Goal: Task Accomplishment & Management: Manage account settings

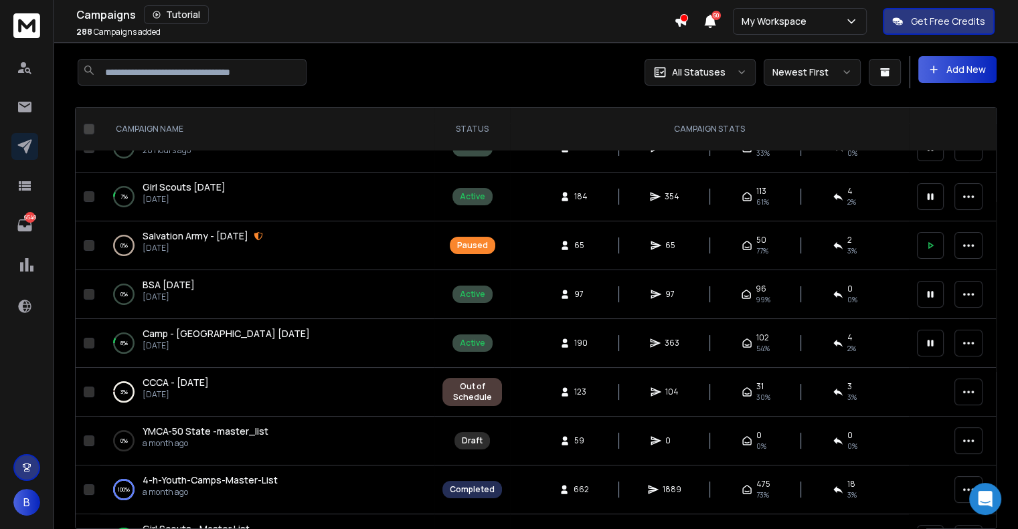
scroll to position [78, 0]
click at [491, 393] on div "Out of Schedule" at bounding box center [472, 390] width 45 height 21
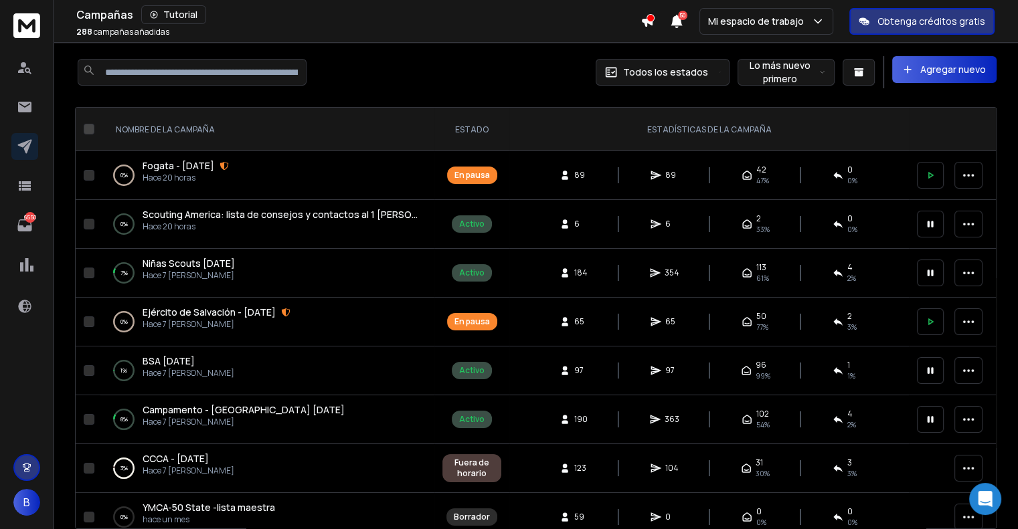
click at [290, 465] on div "3 % CCCA - 10/02/2025 Hace 7 días" at bounding box center [267, 468] width 308 height 32
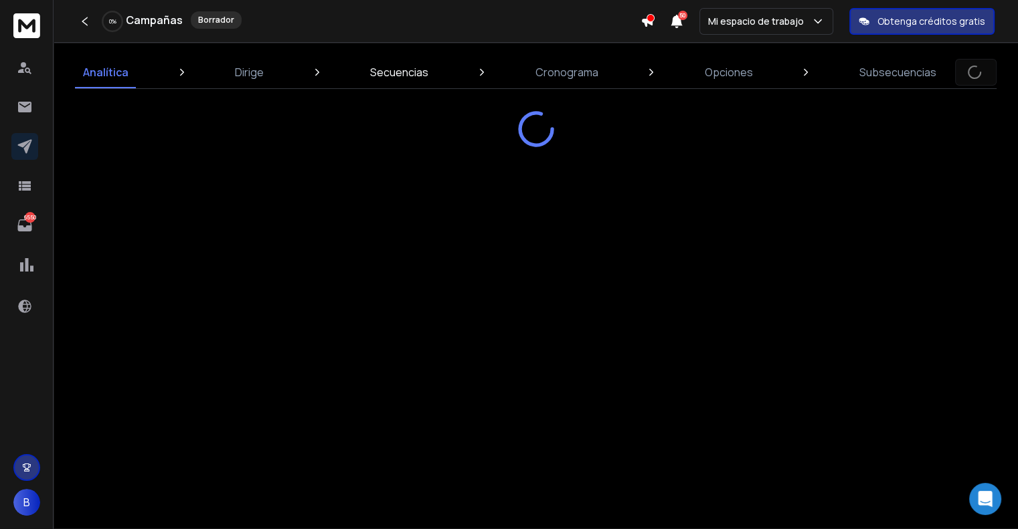
click at [407, 74] on font "Secuencias" at bounding box center [399, 72] width 58 height 15
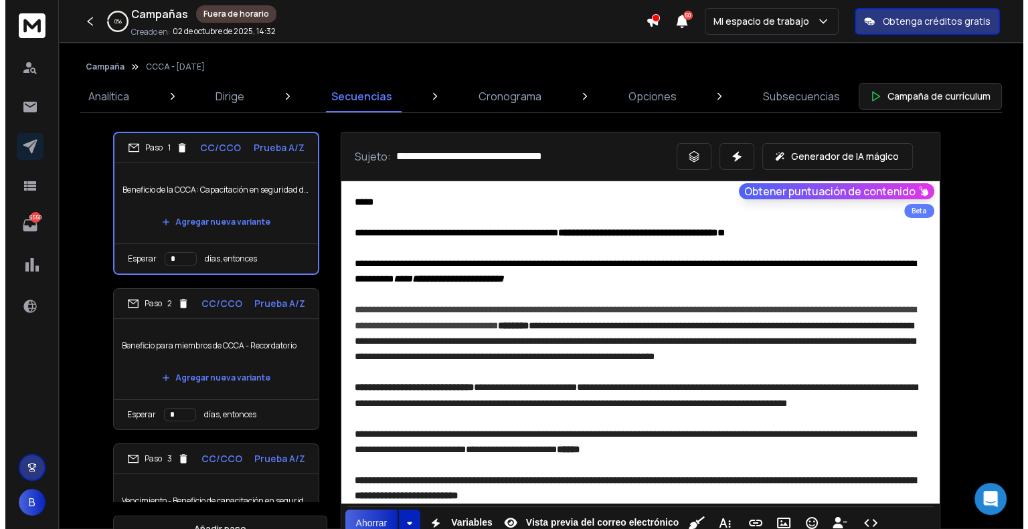
scroll to position [51, 0]
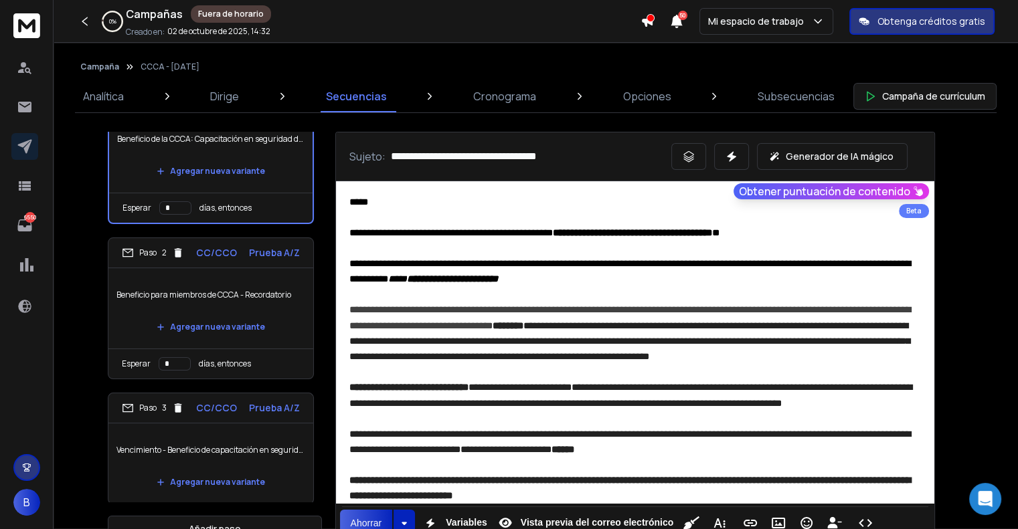
click at [516, 112] on div "Analítica Dirige Secuencias Cronograma Opciones Subsecuencias Campaña de curríc…" at bounding box center [535, 96] width 921 height 33
click at [517, 108] on link "Cronograma" at bounding box center [504, 96] width 79 height 32
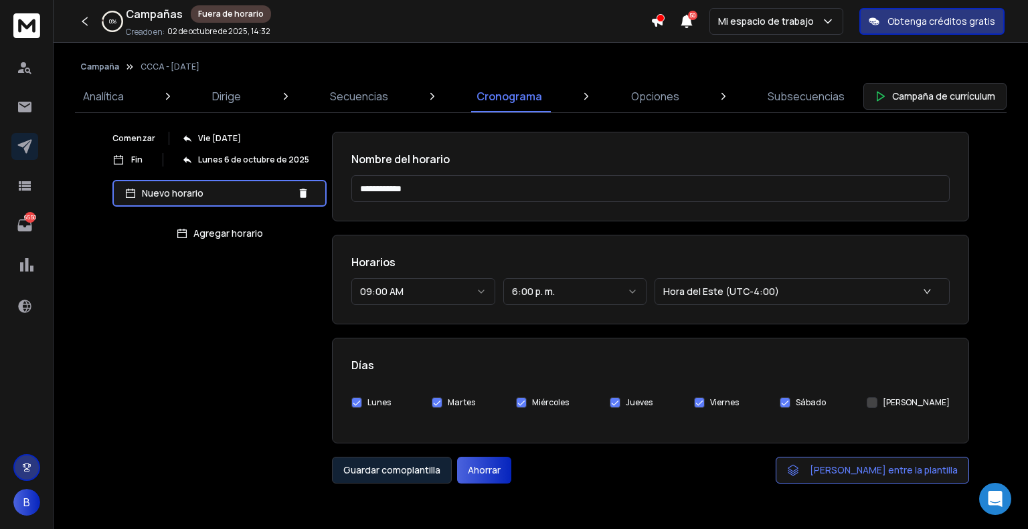
click at [416, 482] on button "Guardar como plantilla" at bounding box center [392, 470] width 120 height 27
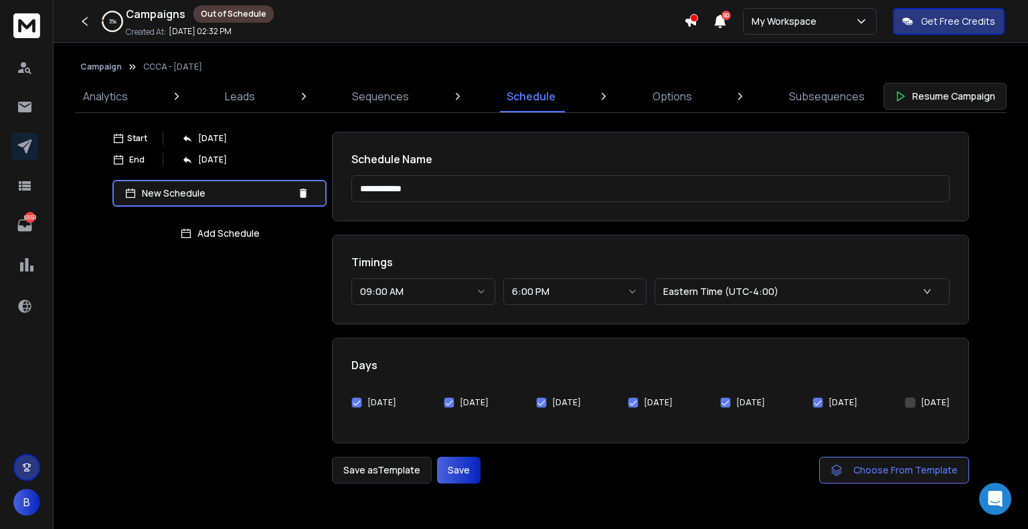
click at [876, 55] on div "**********" at bounding box center [541, 273] width 974 height 460
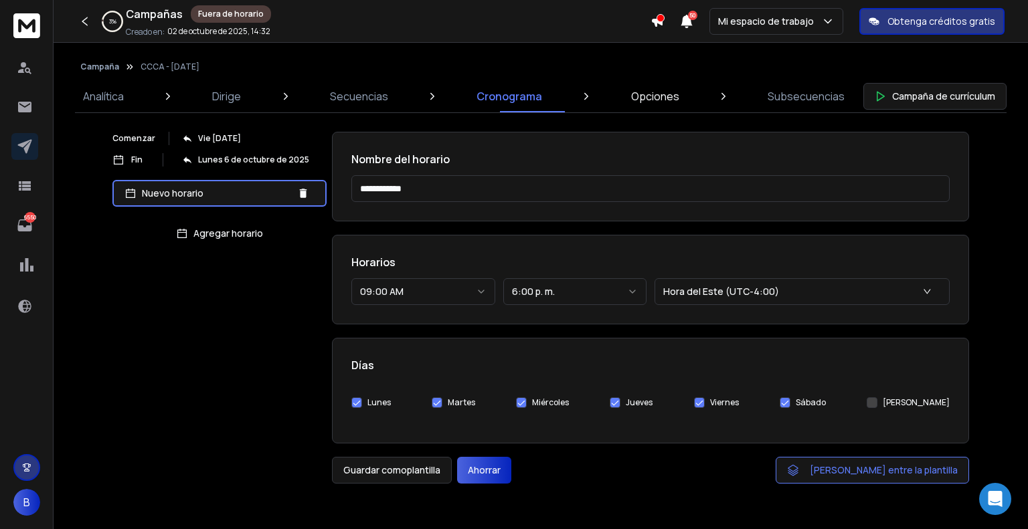
click at [666, 98] on font "Opciones" at bounding box center [655, 96] width 48 height 15
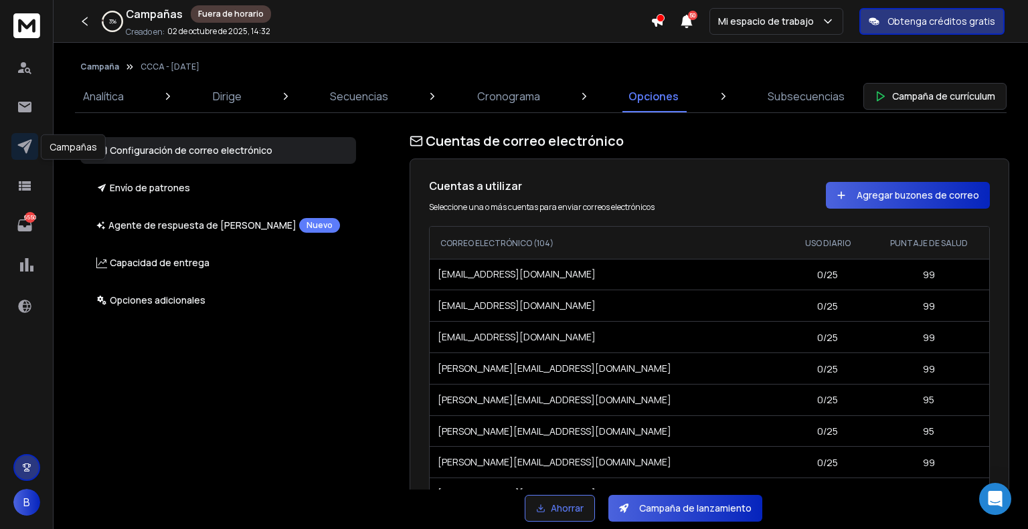
click at [23, 154] on icon at bounding box center [25, 147] width 16 height 16
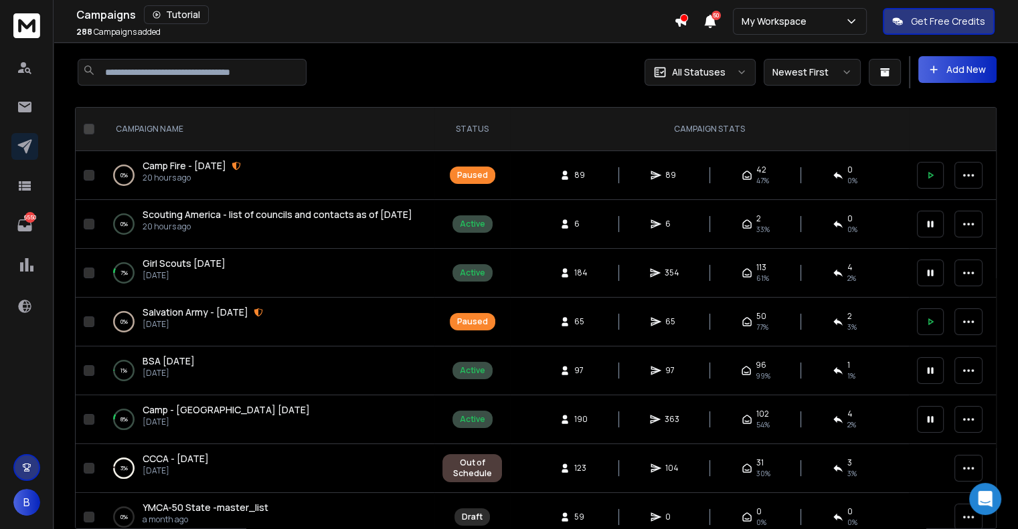
click at [924, 176] on icon at bounding box center [930, 175] width 12 height 12
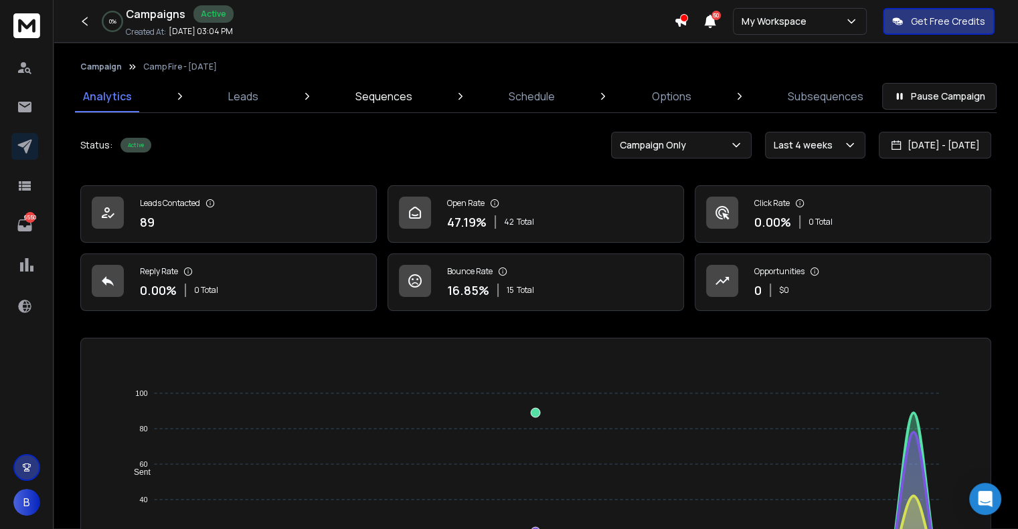
click at [386, 98] on p "Sequences" at bounding box center [383, 96] width 57 height 16
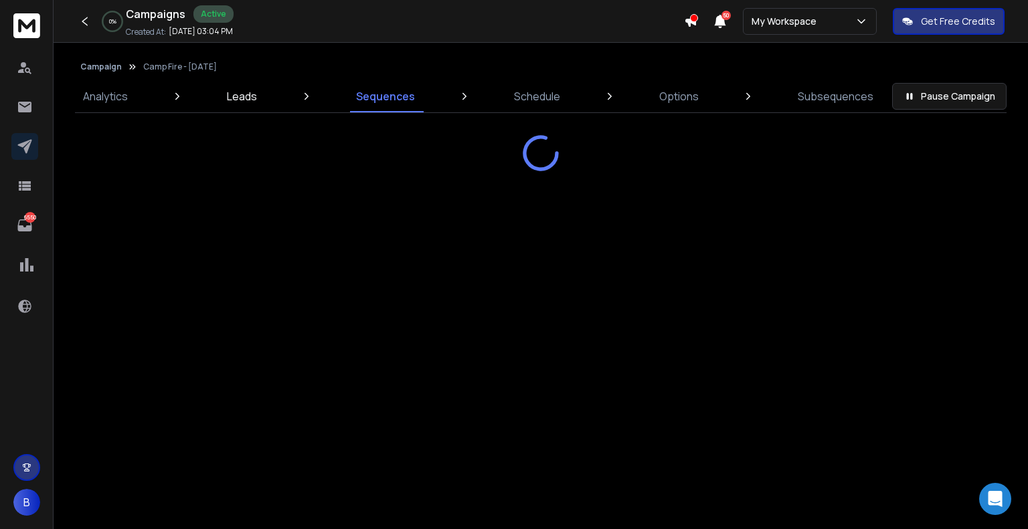
click at [255, 98] on p "Leads" at bounding box center [242, 96] width 30 height 16
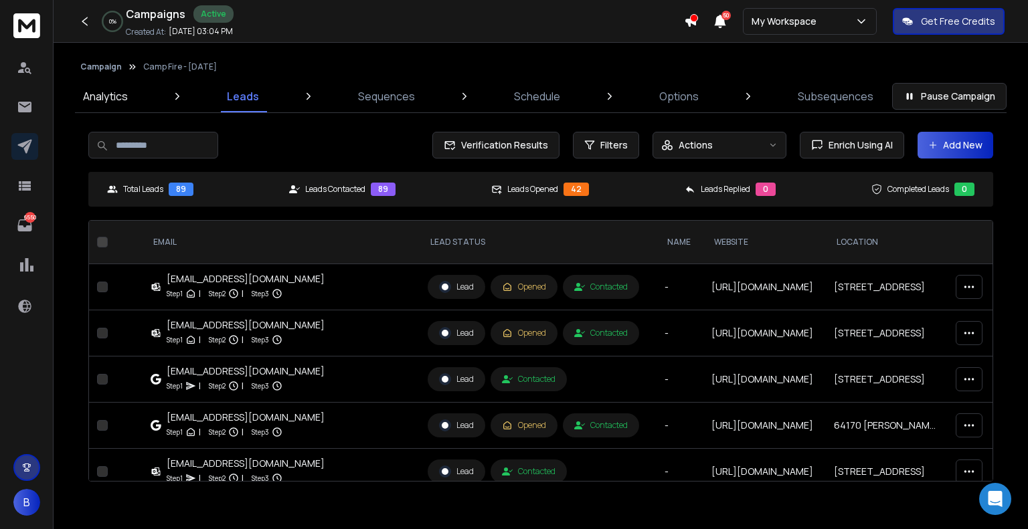
click at [96, 95] on p "Analytics" at bounding box center [105, 96] width 45 height 16
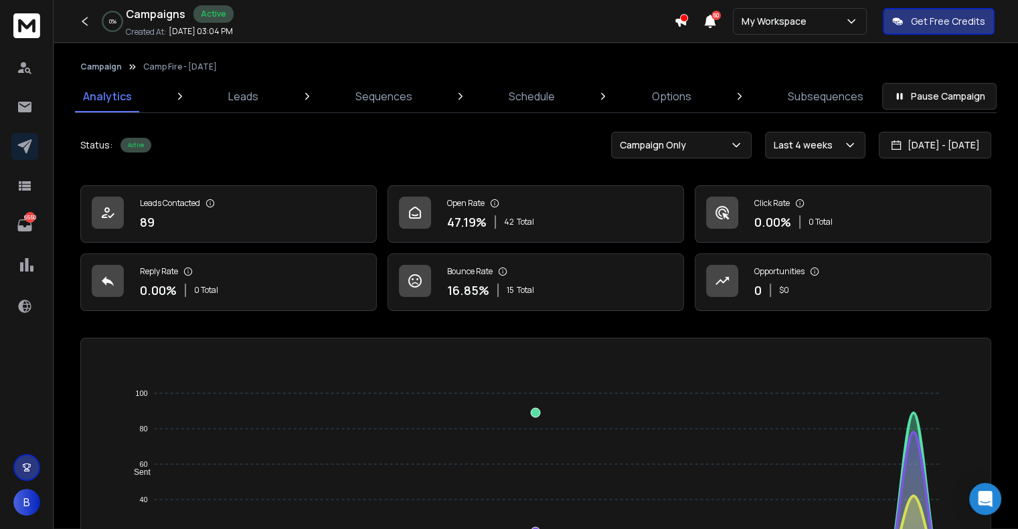
click at [37, 151] on link at bounding box center [24, 146] width 27 height 27
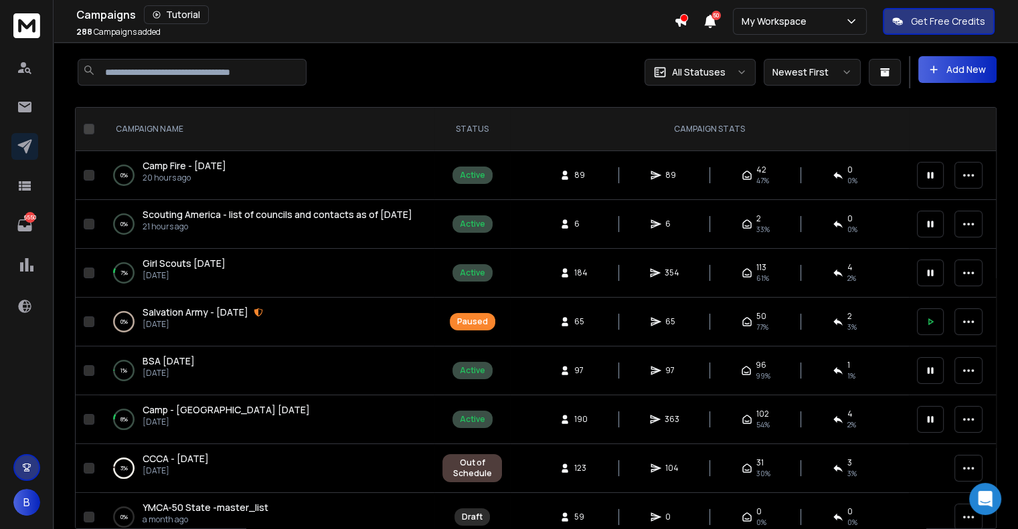
drag, startPoint x: 316, startPoint y: 321, endPoint x: 138, endPoint y: 307, distance: 178.5
click at [138, 307] on div "0 % Salvation Army - [DATE] [DATE]" at bounding box center [267, 322] width 308 height 32
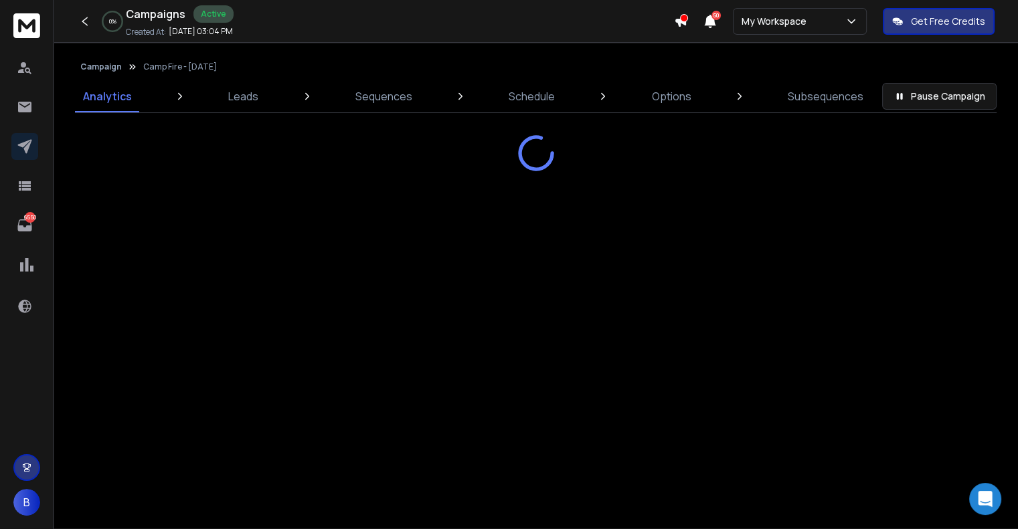
click at [302, 339] on div at bounding box center [535, 396] width 911 height 529
click at [94, 19] on div "0 % Campaigns Active Created At: [DATE] 03:04 PM" at bounding box center [154, 21] width 157 height 32
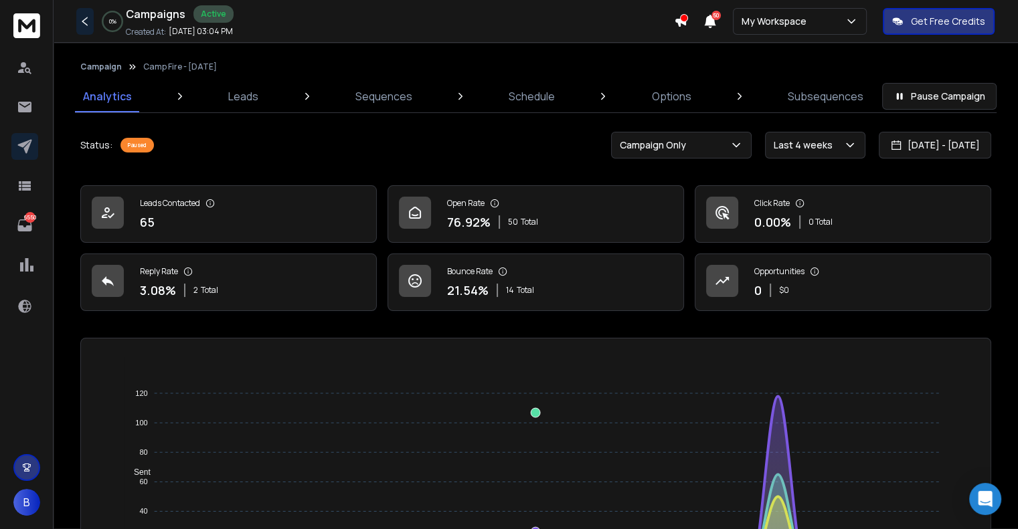
click at [87, 19] on icon at bounding box center [85, 21] width 12 height 12
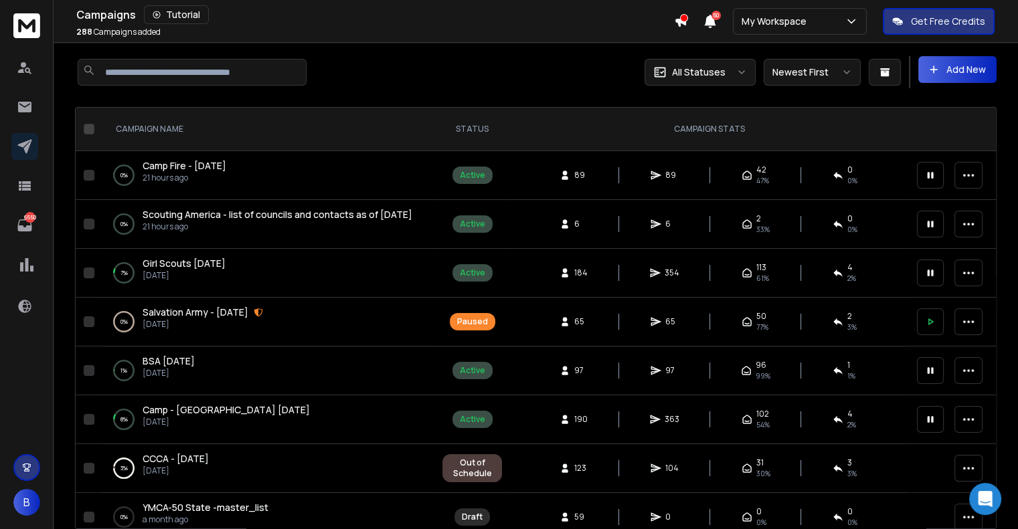
click at [274, 218] on span "Scouting America - list of councils and contacts as of [DATE]" at bounding box center [278, 214] width 270 height 13
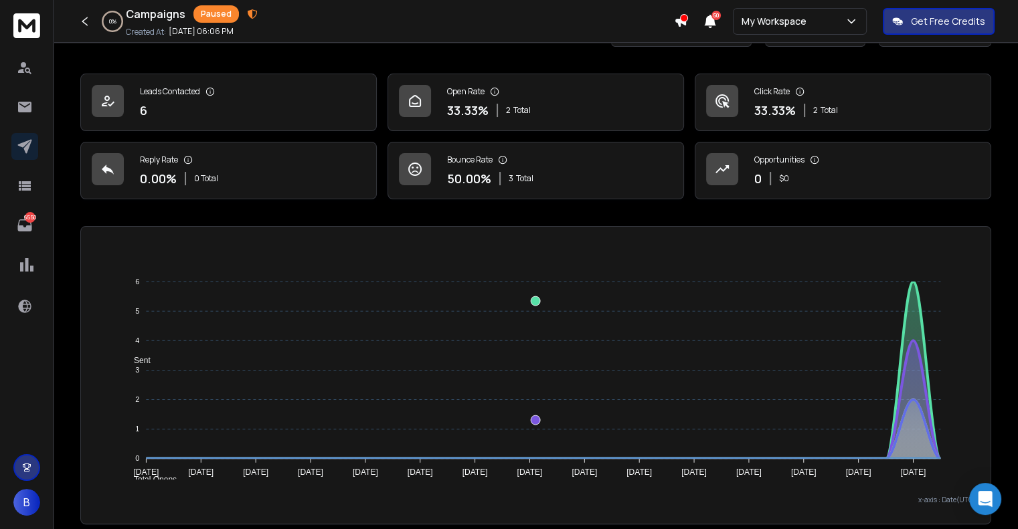
scroll to position [114, 0]
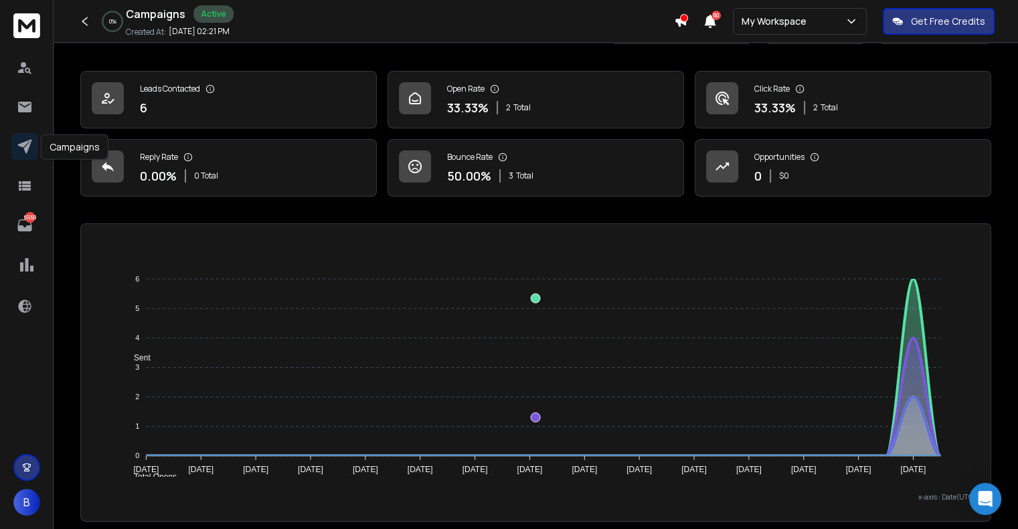
click at [27, 147] on icon at bounding box center [24, 147] width 14 height 14
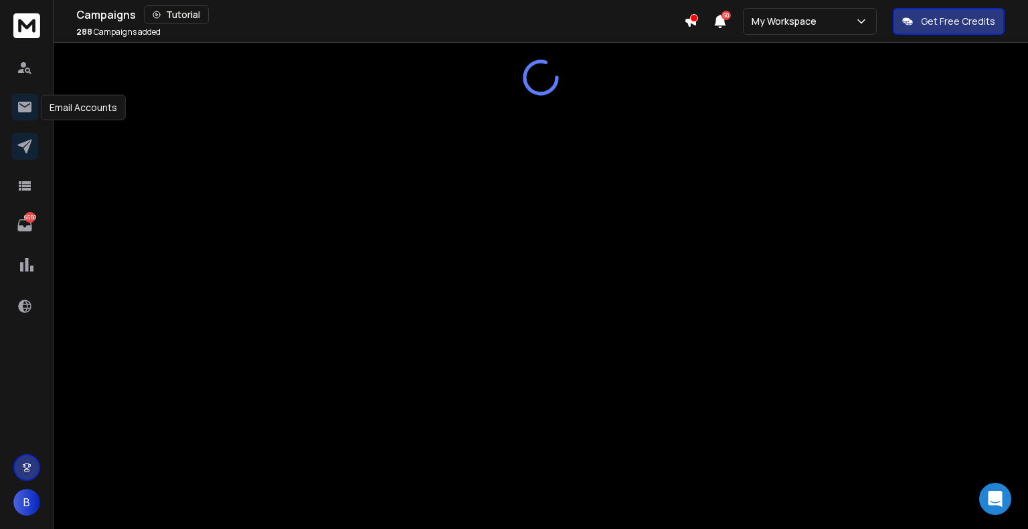
click at [35, 100] on link at bounding box center [24, 107] width 27 height 27
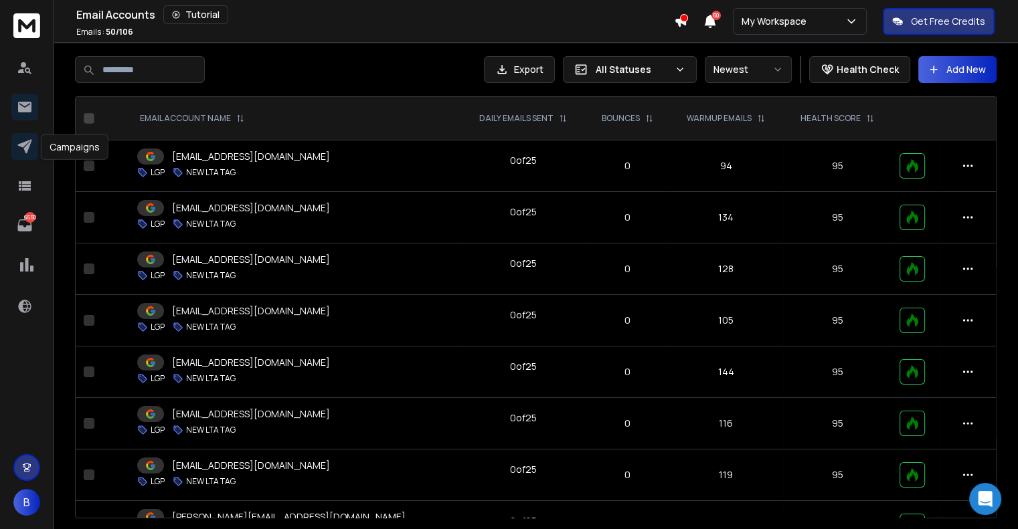
click at [27, 136] on link at bounding box center [24, 146] width 27 height 27
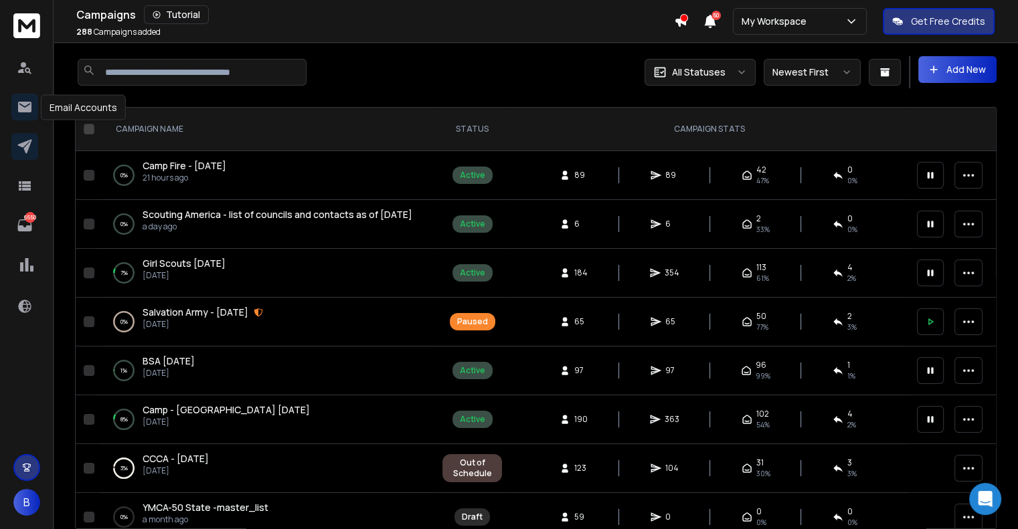
click at [25, 98] on link at bounding box center [24, 107] width 27 height 27
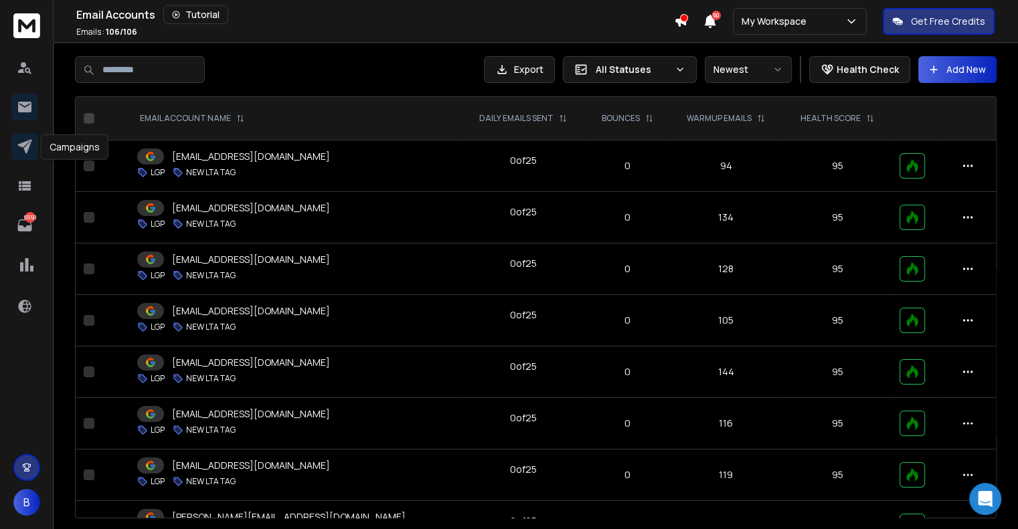
click at [29, 142] on icon at bounding box center [25, 147] width 16 height 16
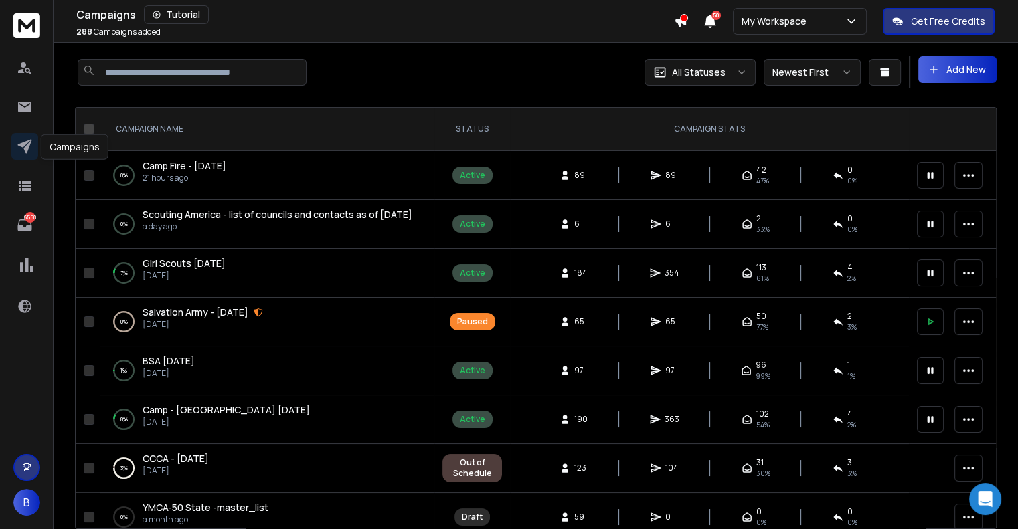
click at [281, 215] on span "Scouting America - list of councils and contacts as of [DATE]" at bounding box center [278, 214] width 270 height 13
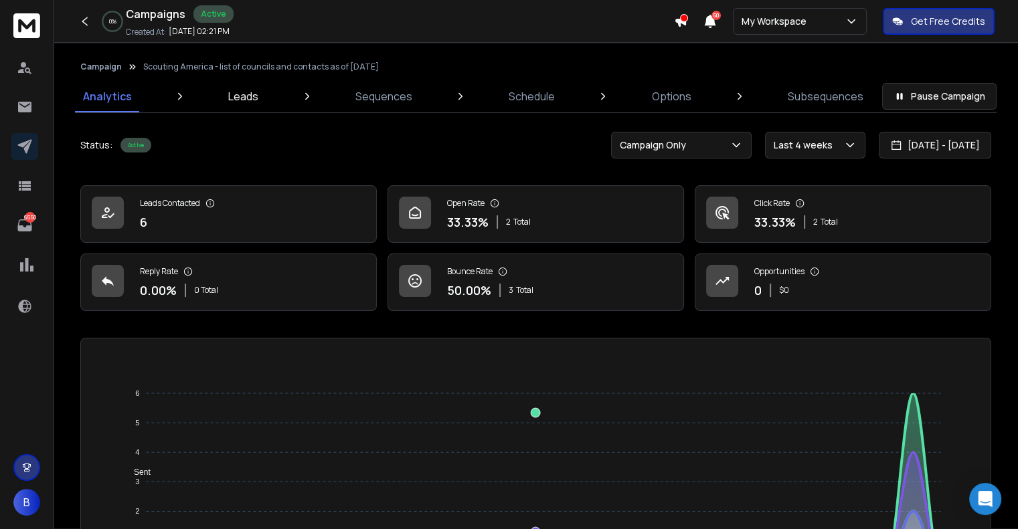
click at [249, 99] on p "Leads" at bounding box center [243, 96] width 30 height 16
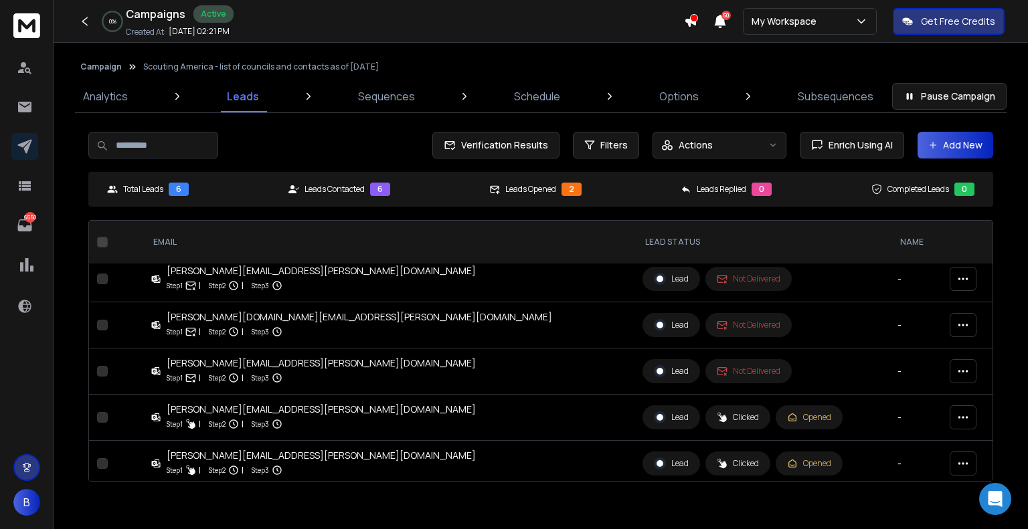
scroll to position [12, 0]
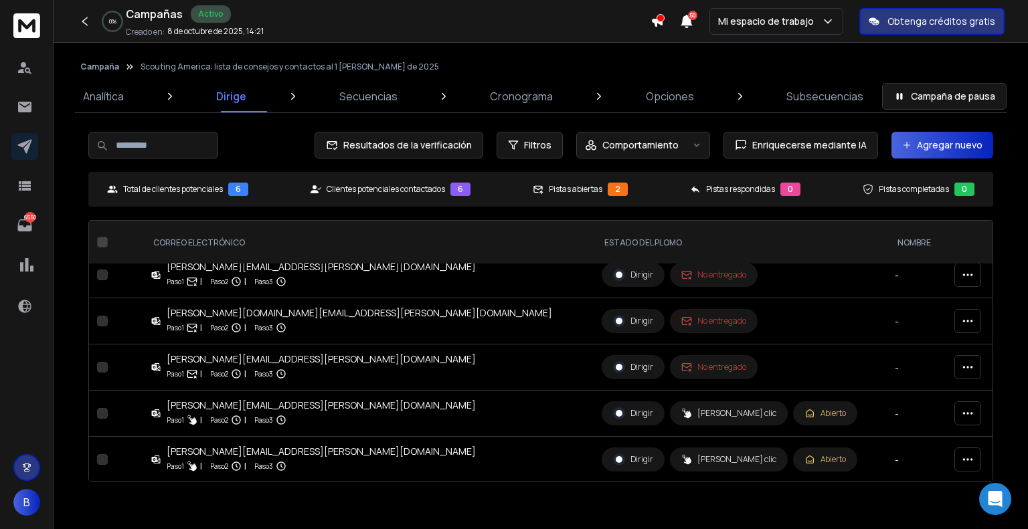
click at [962, 367] on icon "button" at bounding box center [968, 367] width 12 height 12
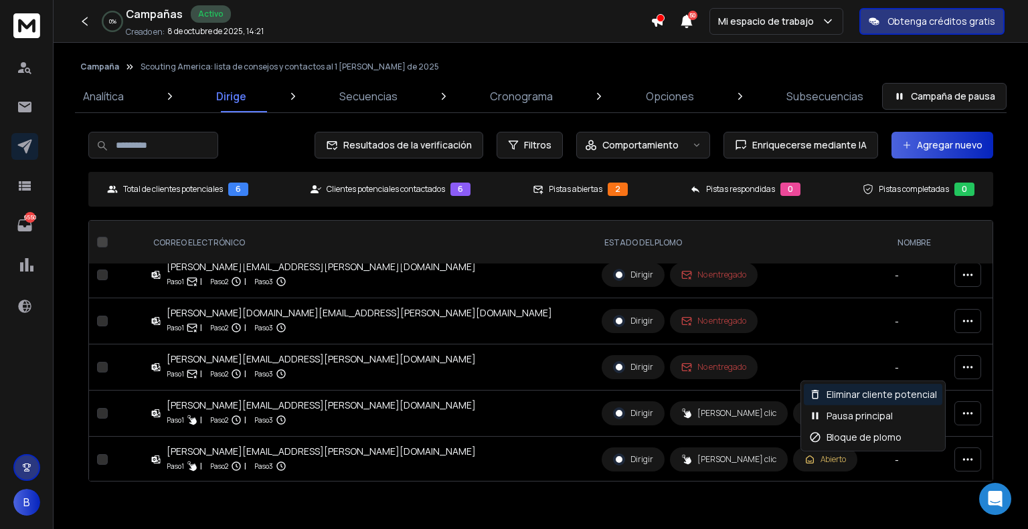
click at [911, 401] on font "Eliminar cliente potencial" at bounding box center [881, 394] width 110 height 13
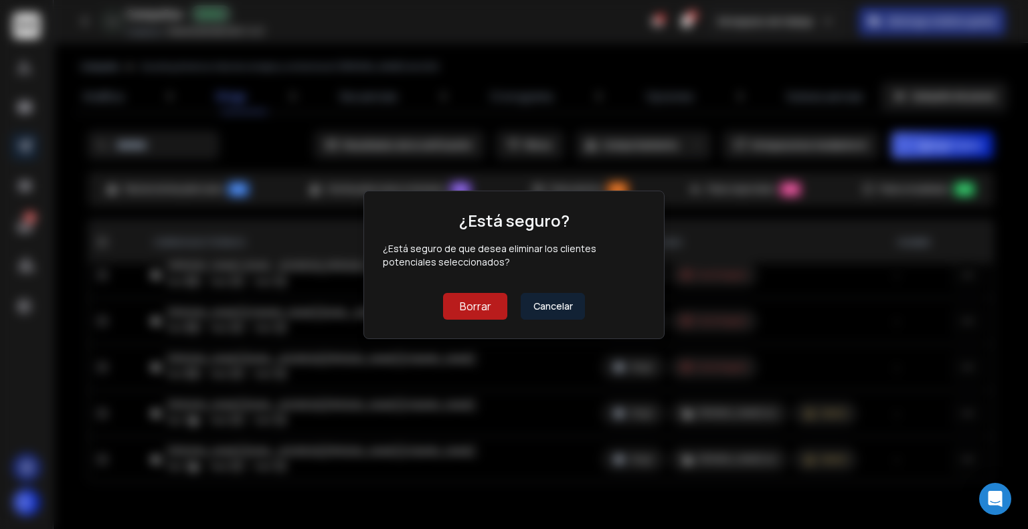
click at [474, 302] on font "Borrar" at bounding box center [475, 306] width 31 height 15
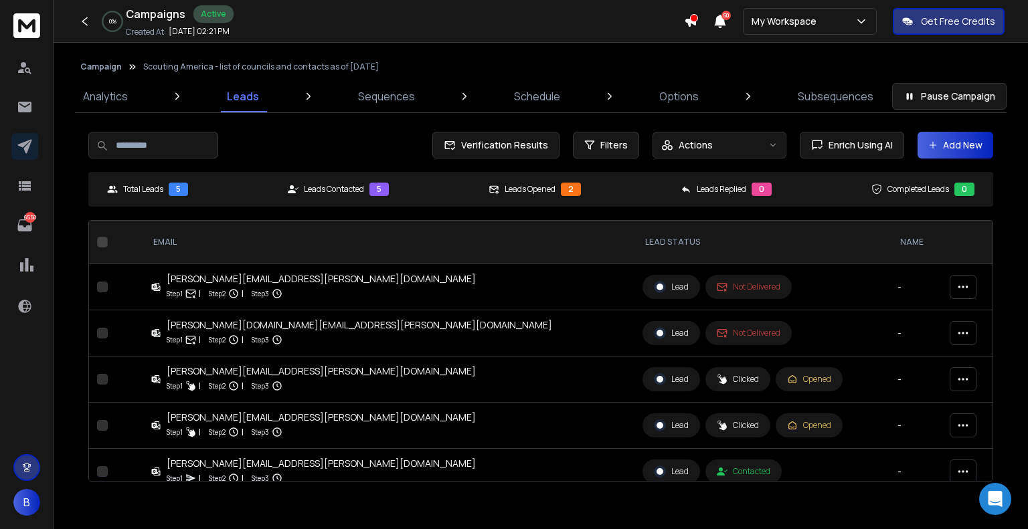
click at [35, 24] on icon at bounding box center [26, 25] width 27 height 25
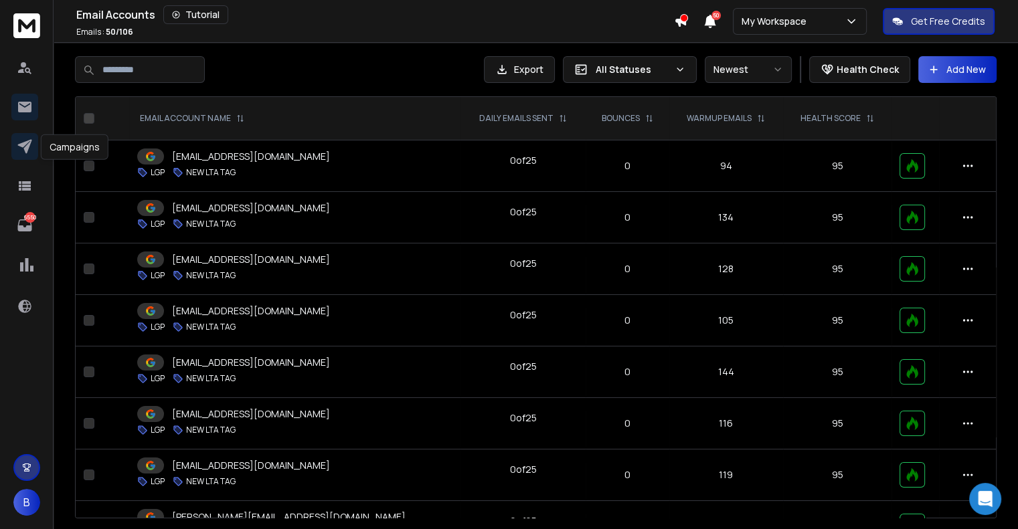
click at [35, 143] on link at bounding box center [24, 146] width 27 height 27
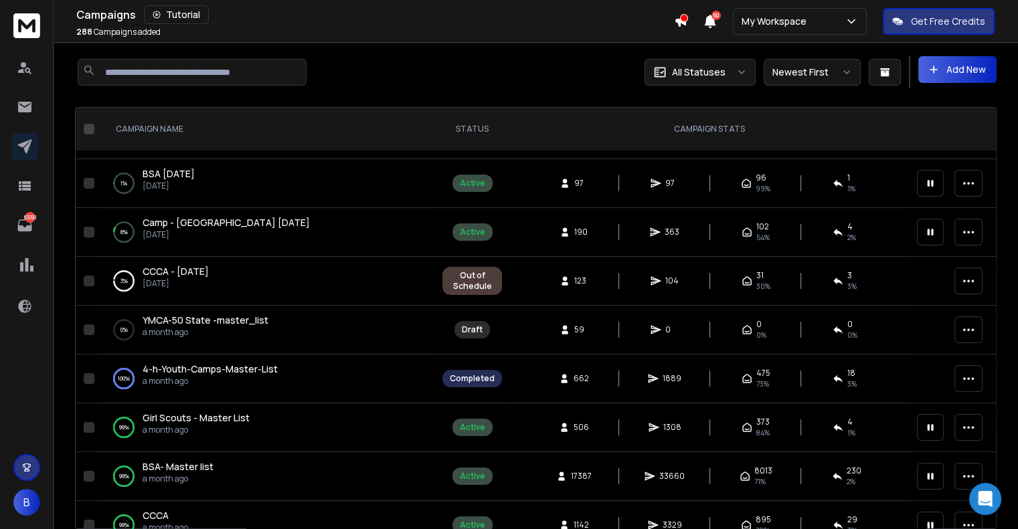
scroll to position [186, 0]
click at [246, 280] on div "3 % CCCA - 10 / 02 / 2025 7 days ago" at bounding box center [267, 282] width 308 height 32
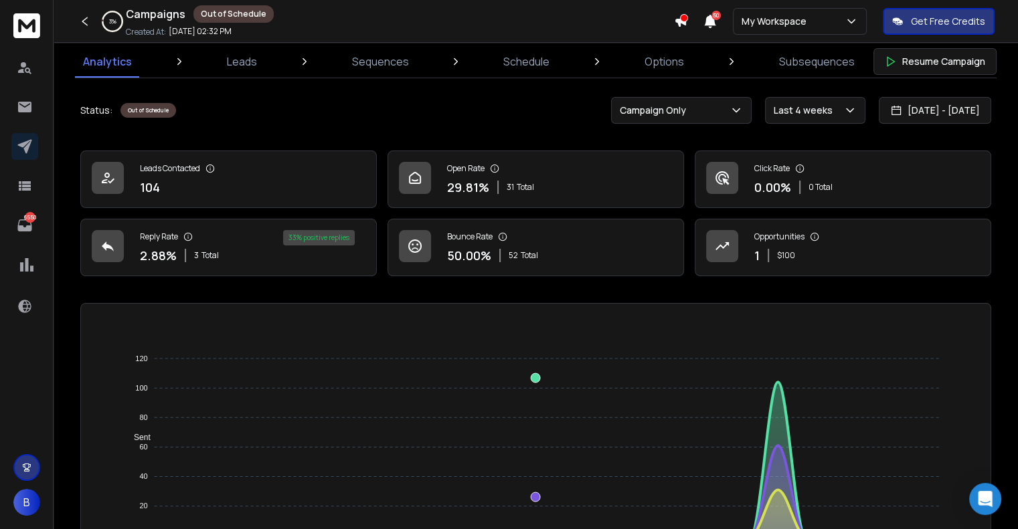
scroll to position [32, 0]
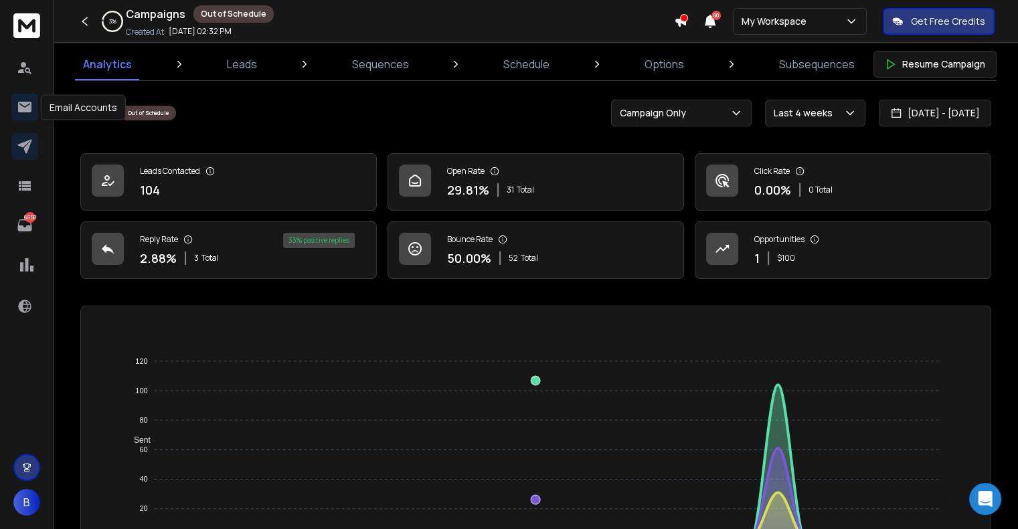
click at [23, 106] on icon at bounding box center [25, 107] width 16 height 16
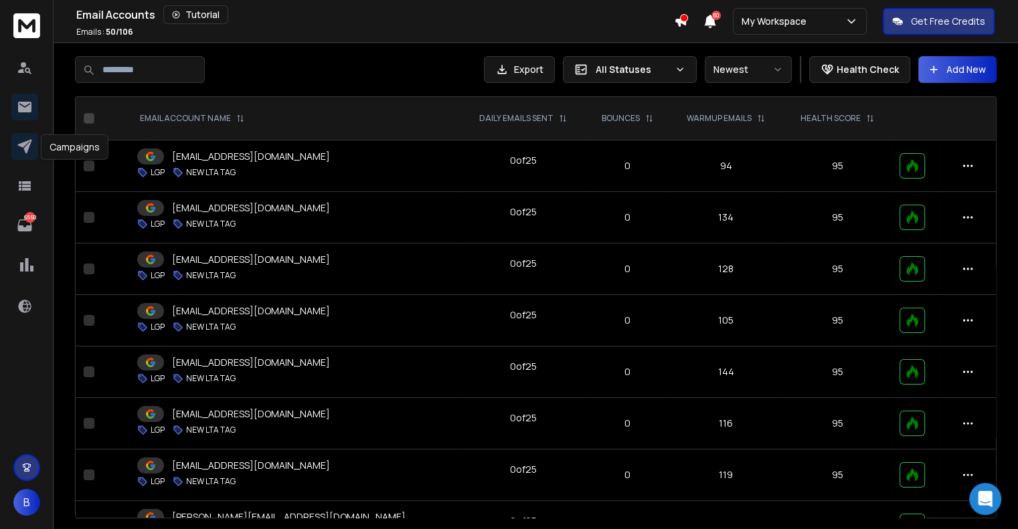
click at [17, 144] on icon at bounding box center [25, 147] width 16 height 16
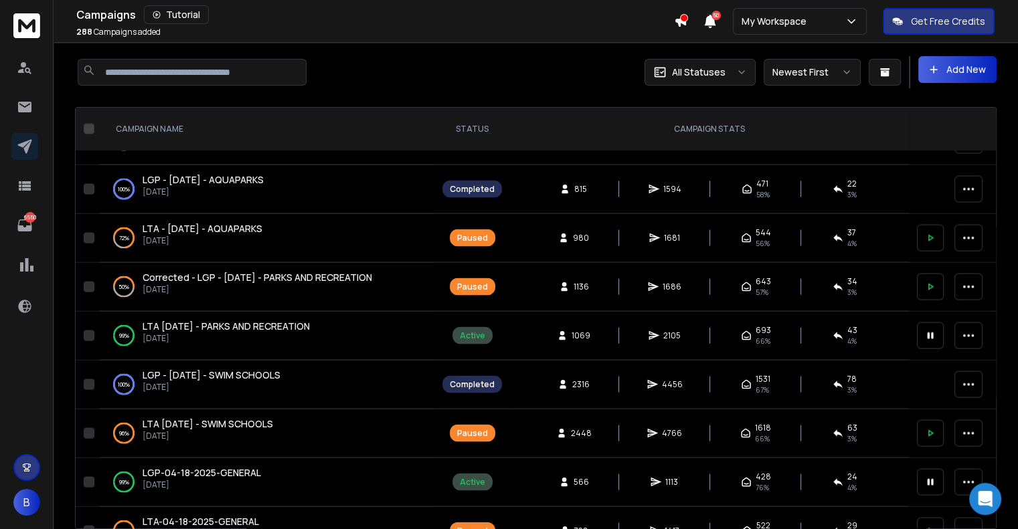
scroll to position [2771, 0]
click at [327, 284] on p "[DATE]" at bounding box center [258, 289] width 230 height 11
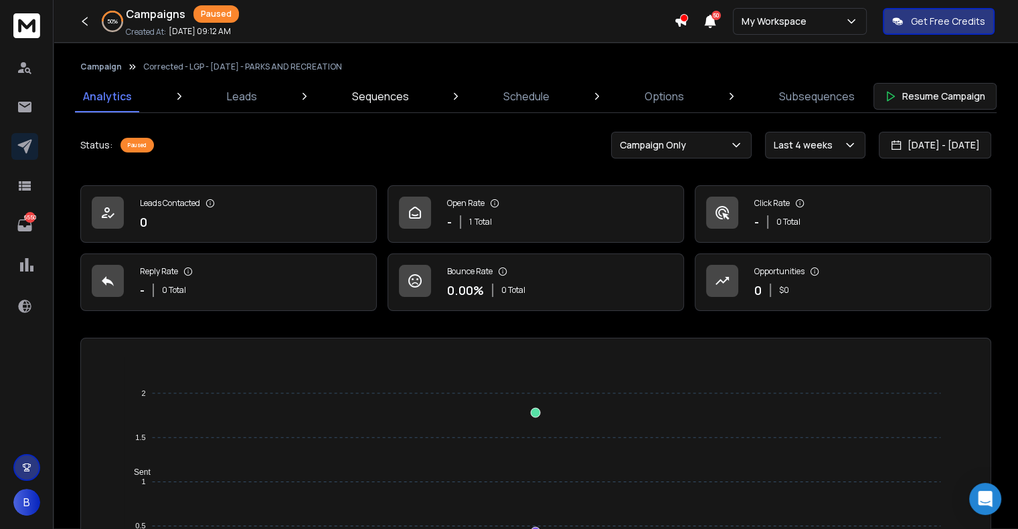
click at [407, 98] on p "Sequences" at bounding box center [380, 96] width 57 height 16
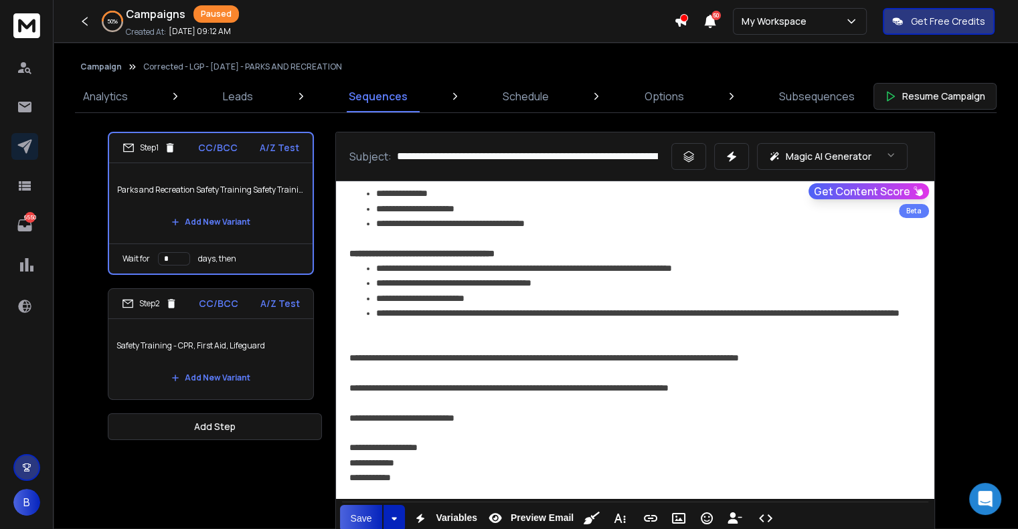
scroll to position [27, 0]
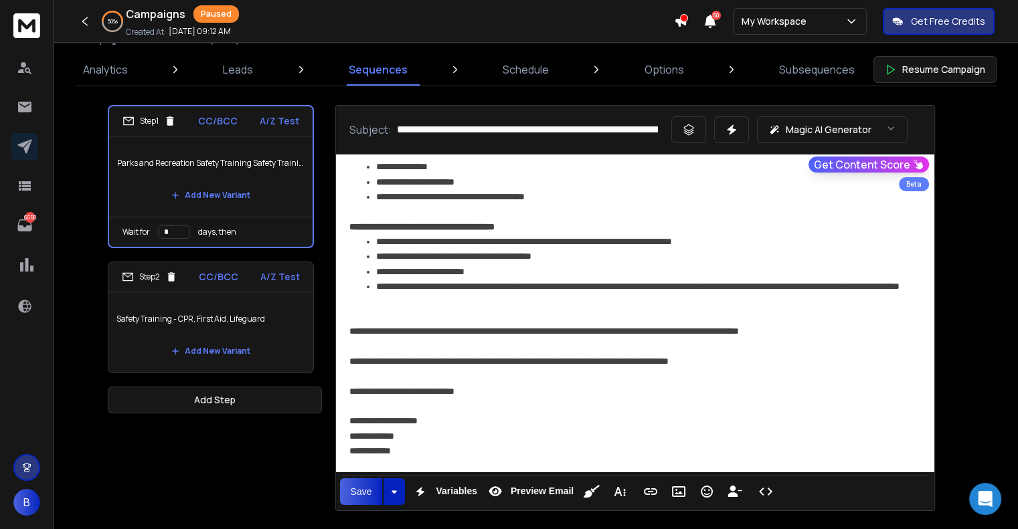
click at [302, 312] on p "Safety Training - CPR, First Aid, Lifeguard" at bounding box center [210, 318] width 189 height 37
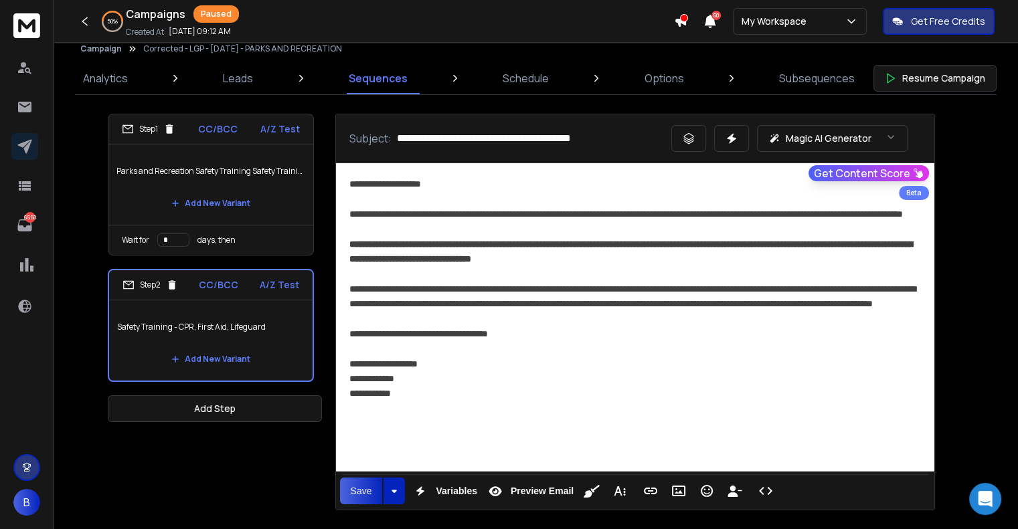
scroll to position [18, 0]
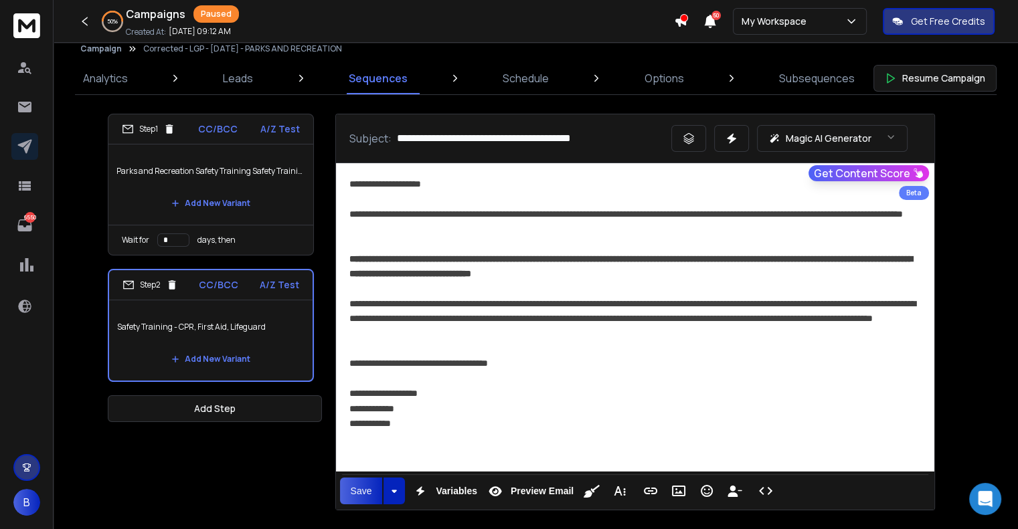
click at [295, 203] on div "Add New Variant" at bounding box center [210, 203] width 189 height 27
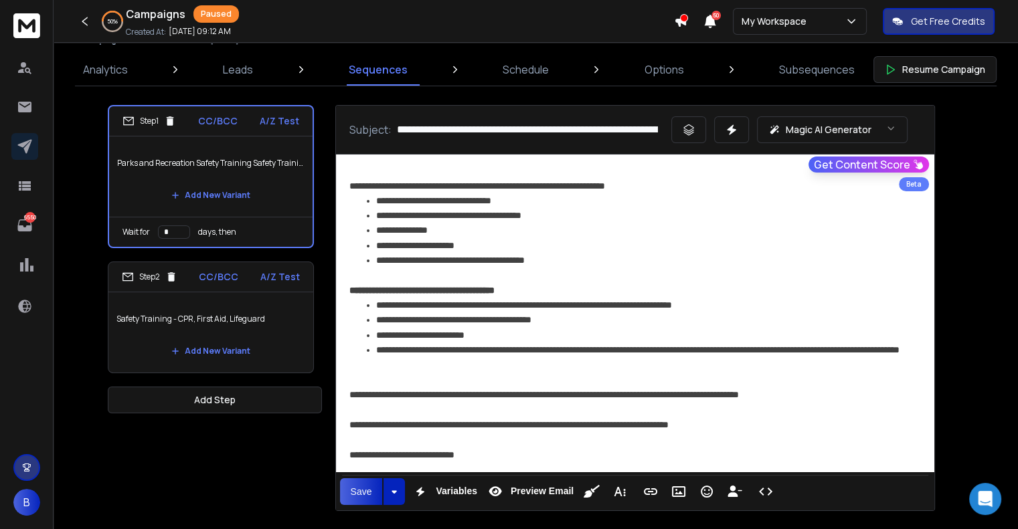
scroll to position [234, 0]
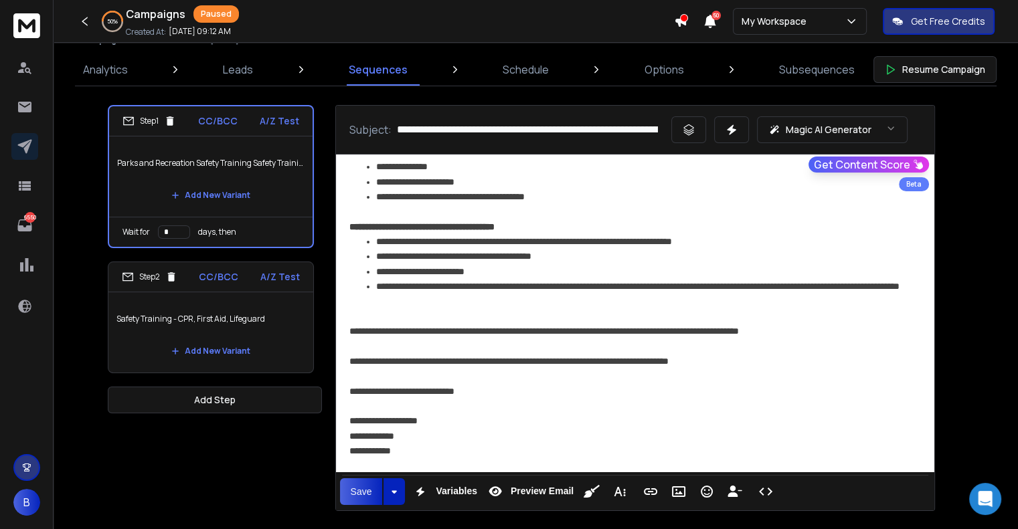
click at [280, 317] on p "Safety Training - CPR, First Aid, Lifeguard" at bounding box center [210, 318] width 189 height 37
type input "**********"
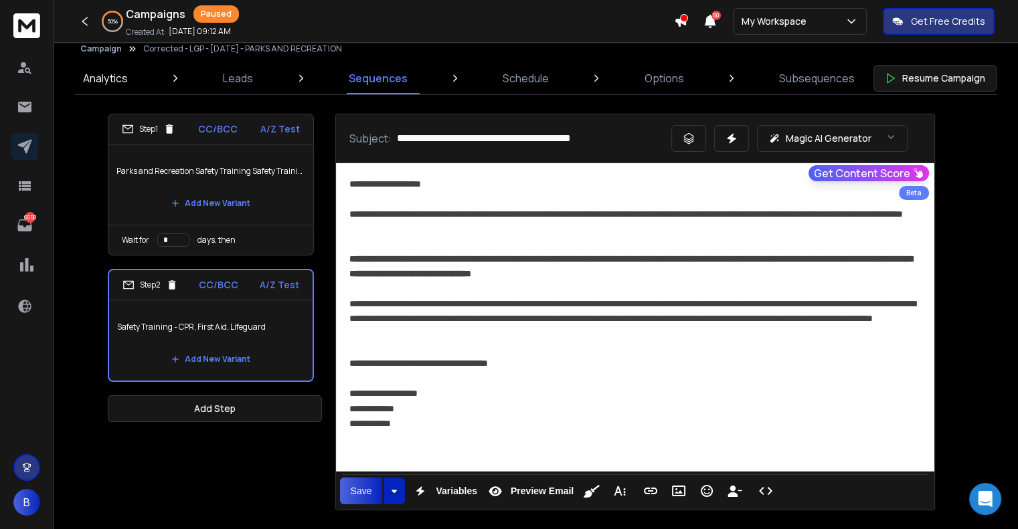
click at [124, 87] on link "Analytics" at bounding box center [105, 78] width 61 height 32
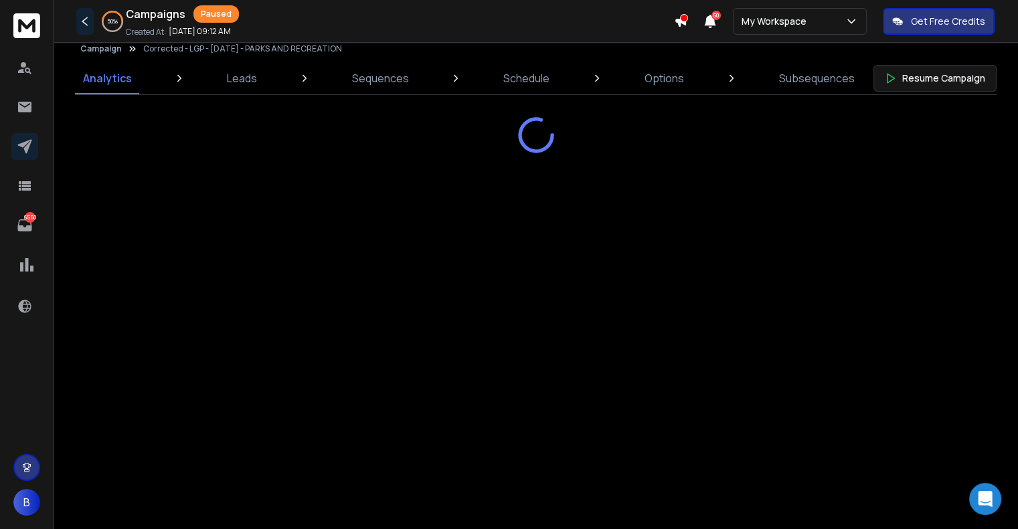
click at [88, 34] on button at bounding box center [84, 21] width 17 height 27
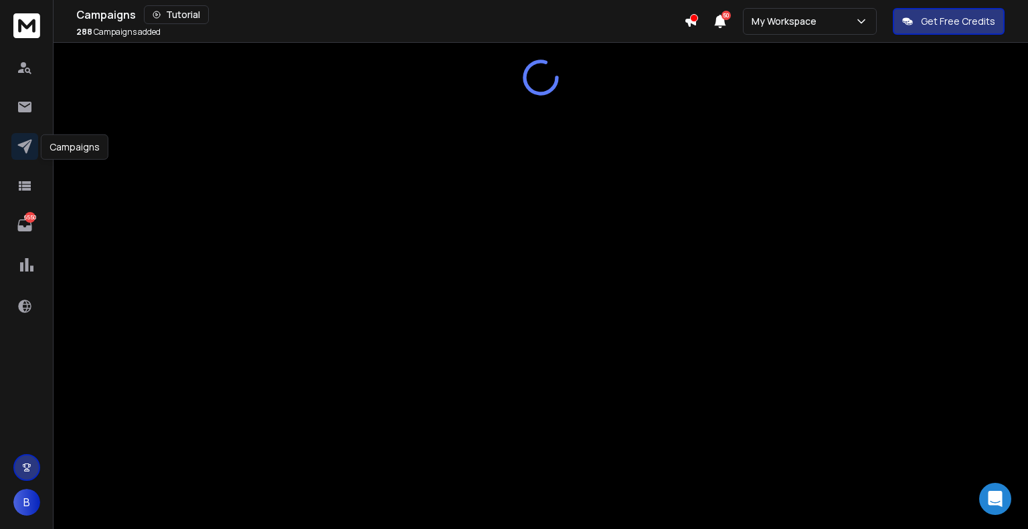
click at [29, 153] on icon at bounding box center [25, 147] width 16 height 16
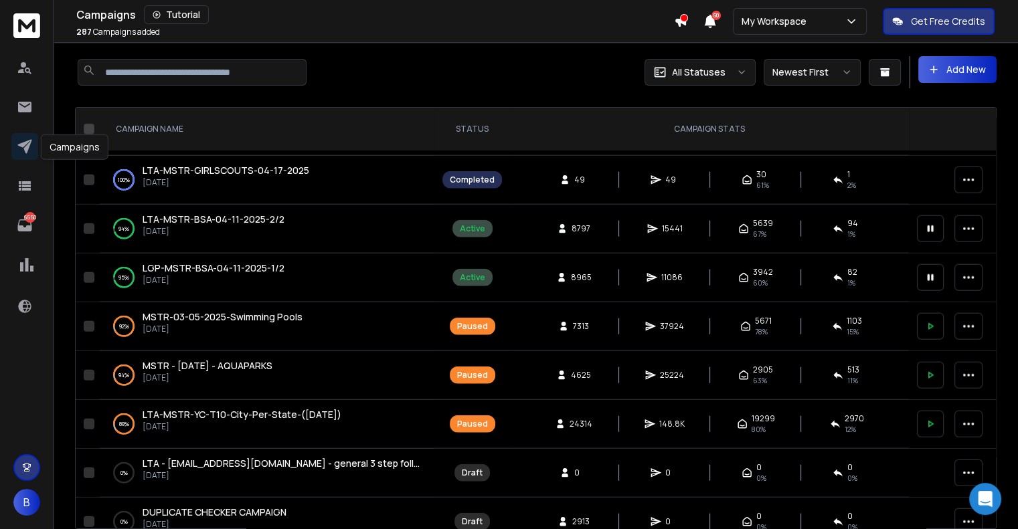
scroll to position [3245, 0]
